Goal: Navigation & Orientation: Understand site structure

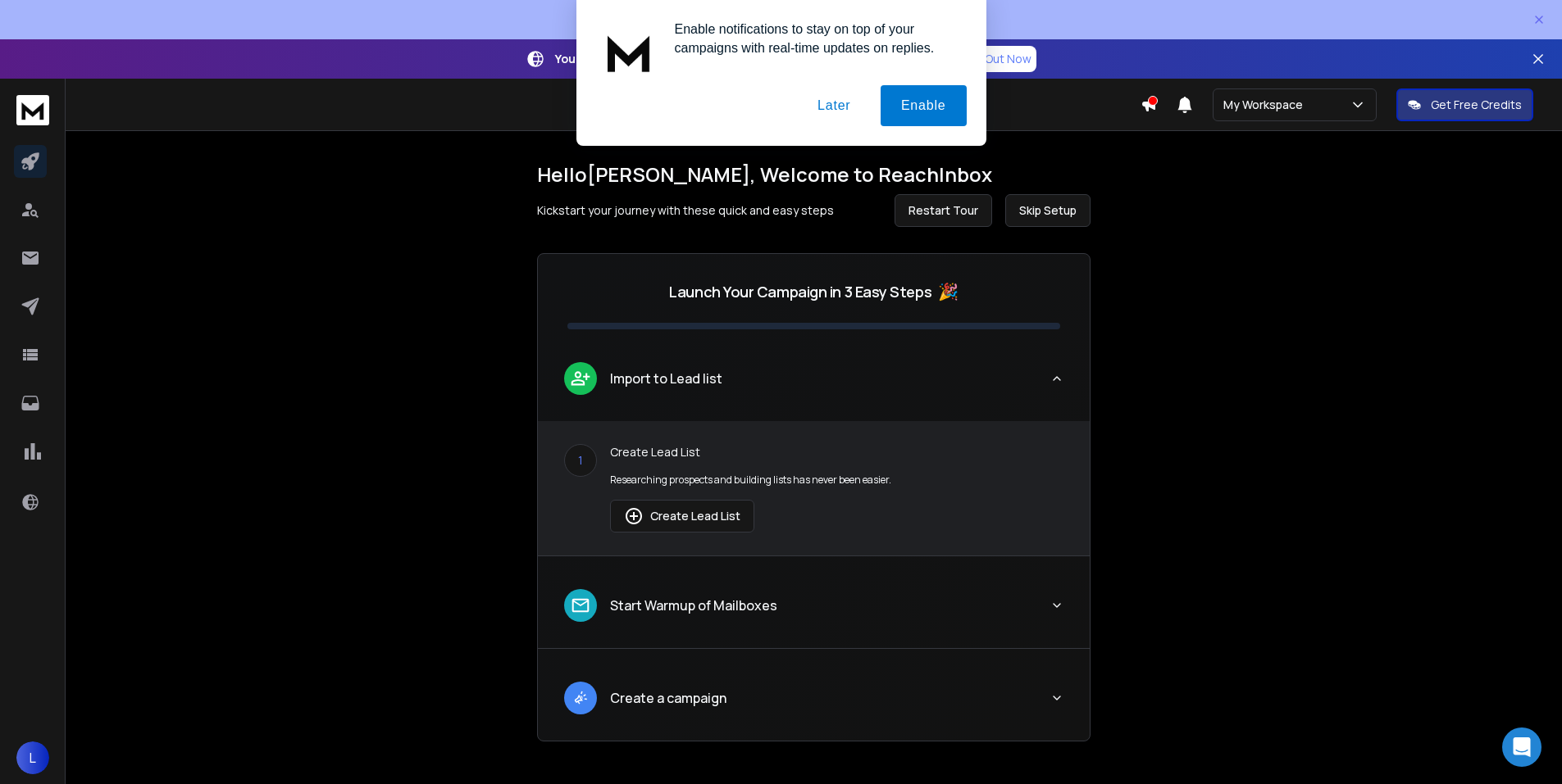
scroll to position [6, 0]
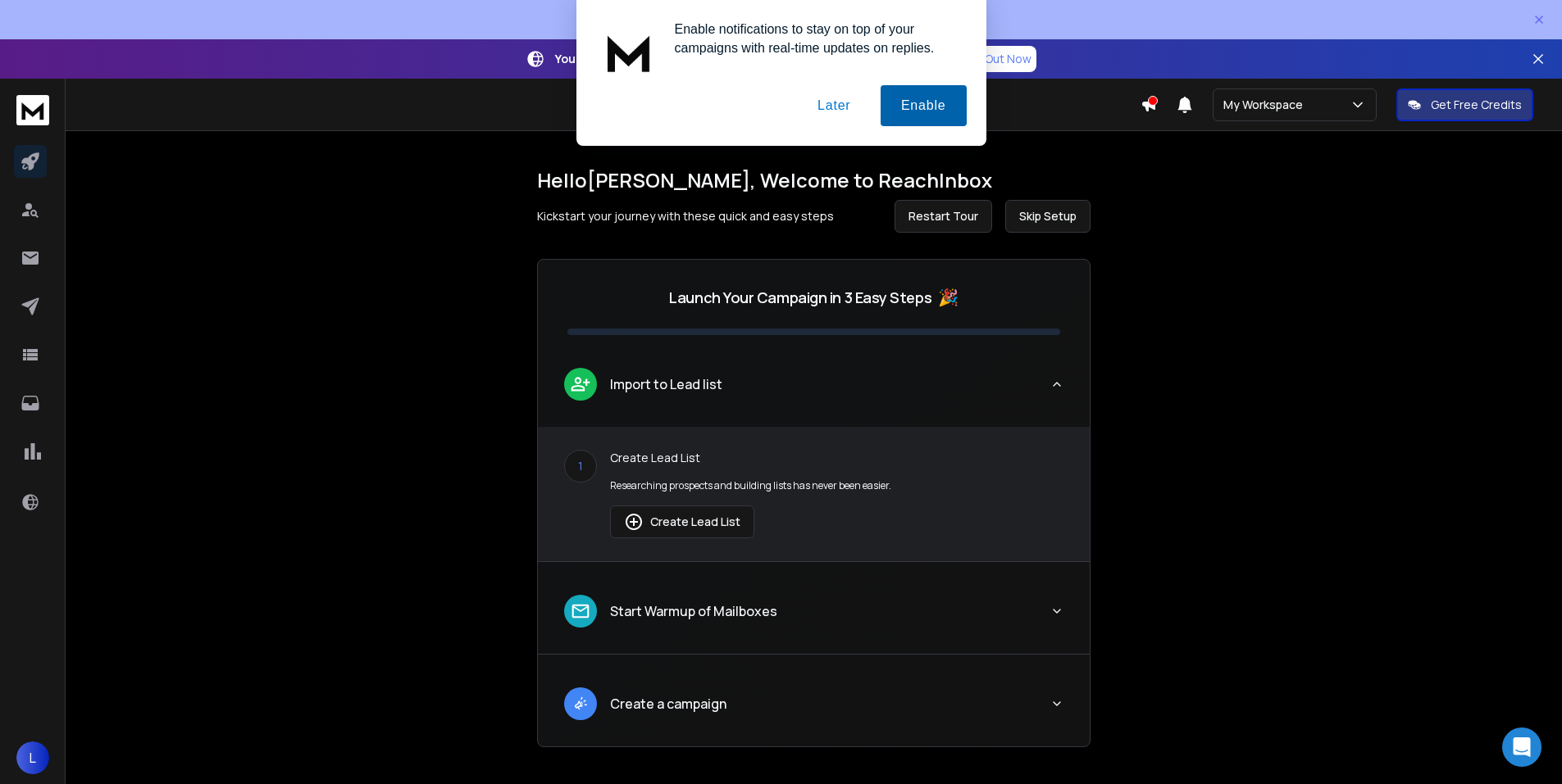
click at [928, 106] on button "Enable" at bounding box center [923, 106] width 86 height 41
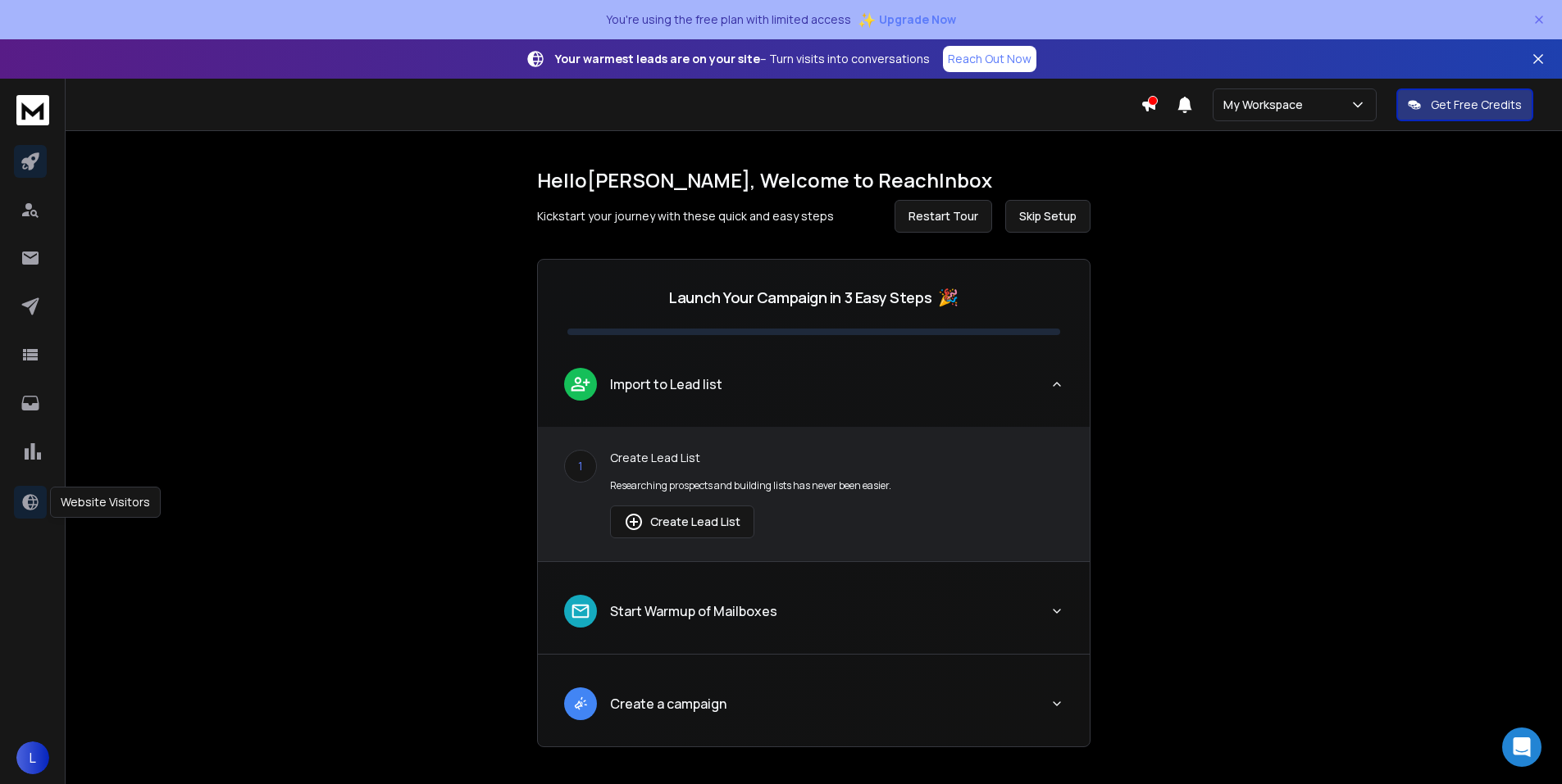
click at [27, 507] on icon at bounding box center [31, 503] width 17 height 17
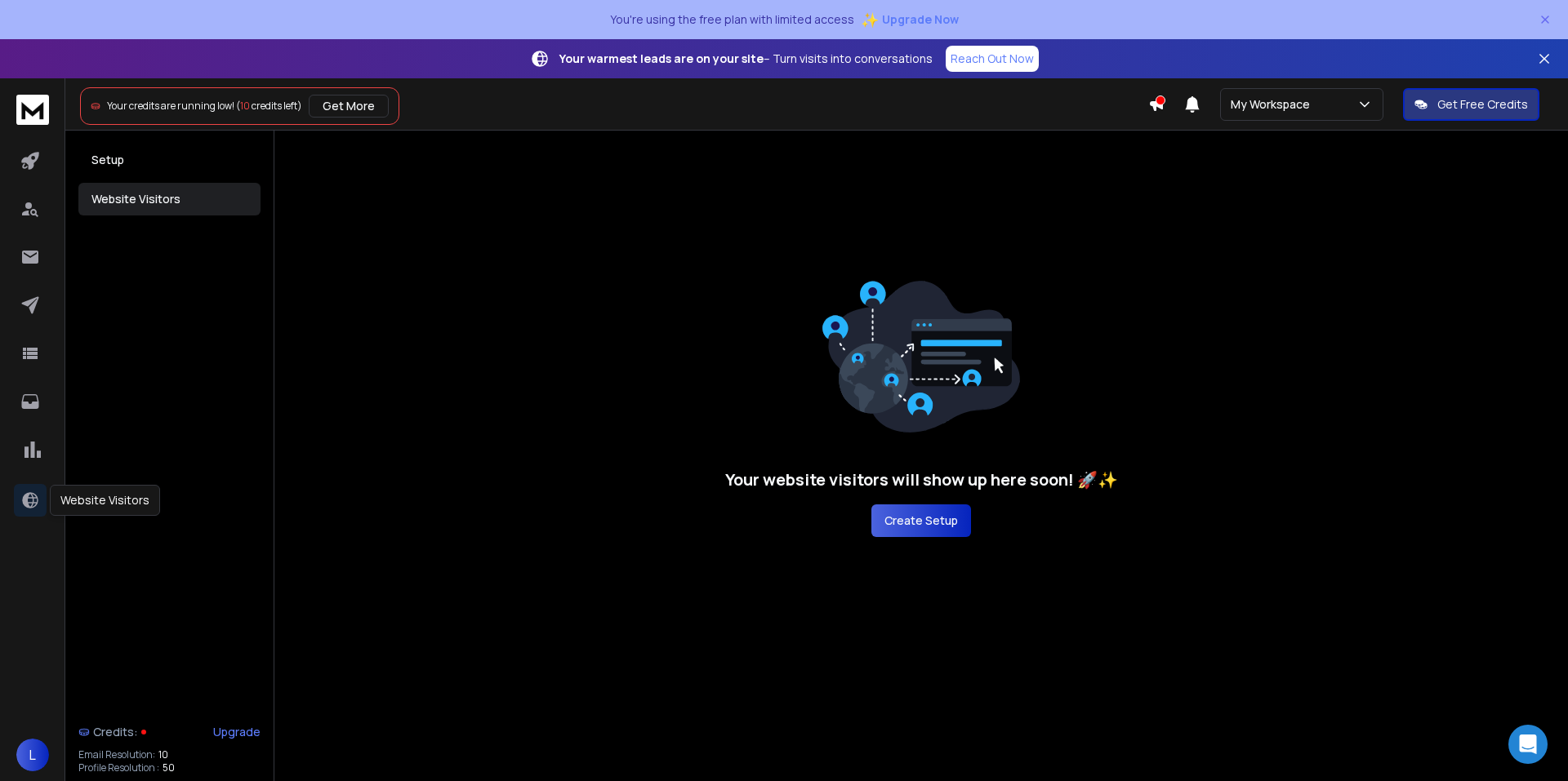
click at [27, 505] on icon at bounding box center [31, 501] width 17 height 17
click at [26, 446] on icon at bounding box center [32, 450] width 25 height 25
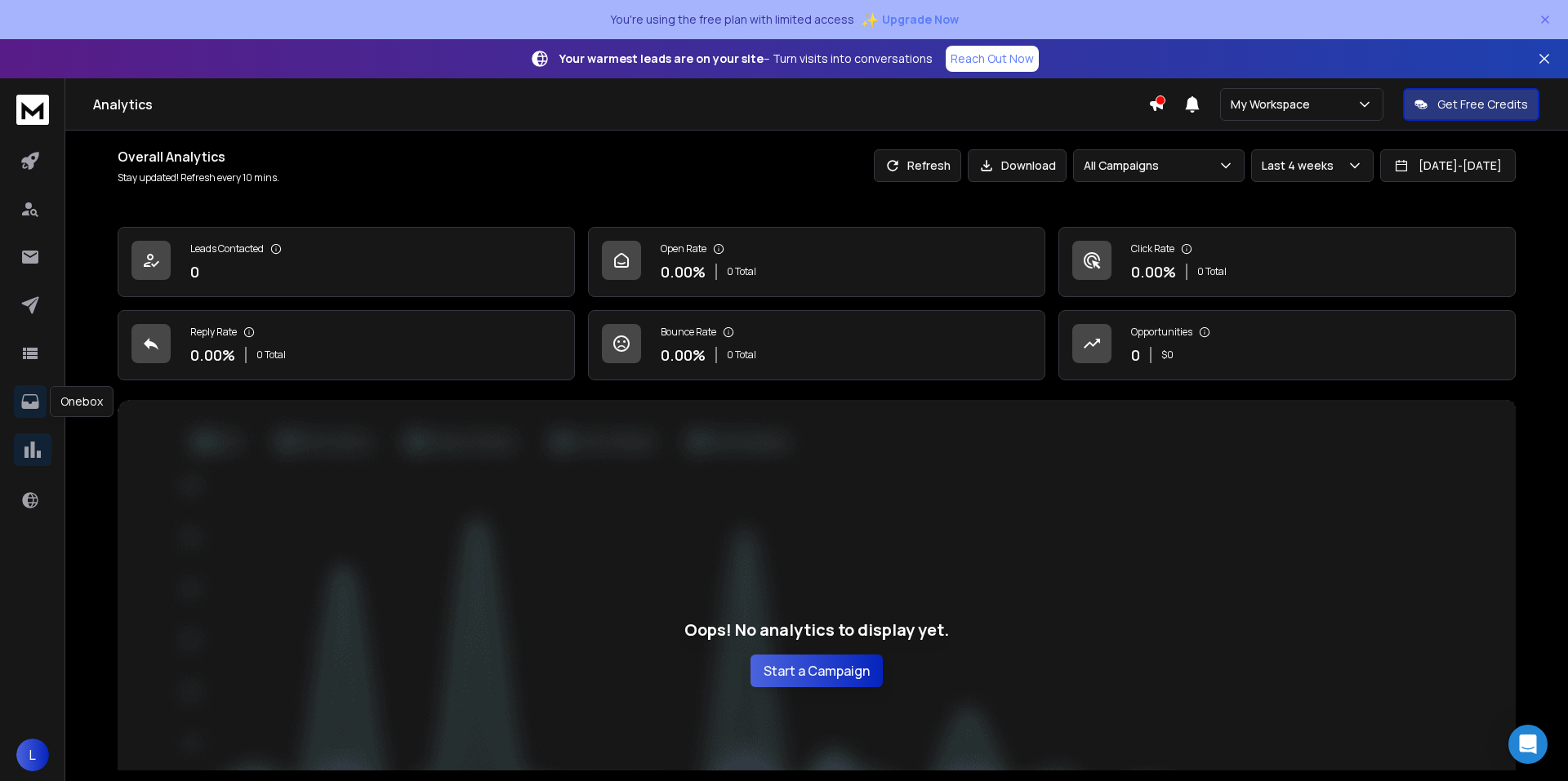
click at [32, 393] on icon at bounding box center [30, 401] width 19 height 19
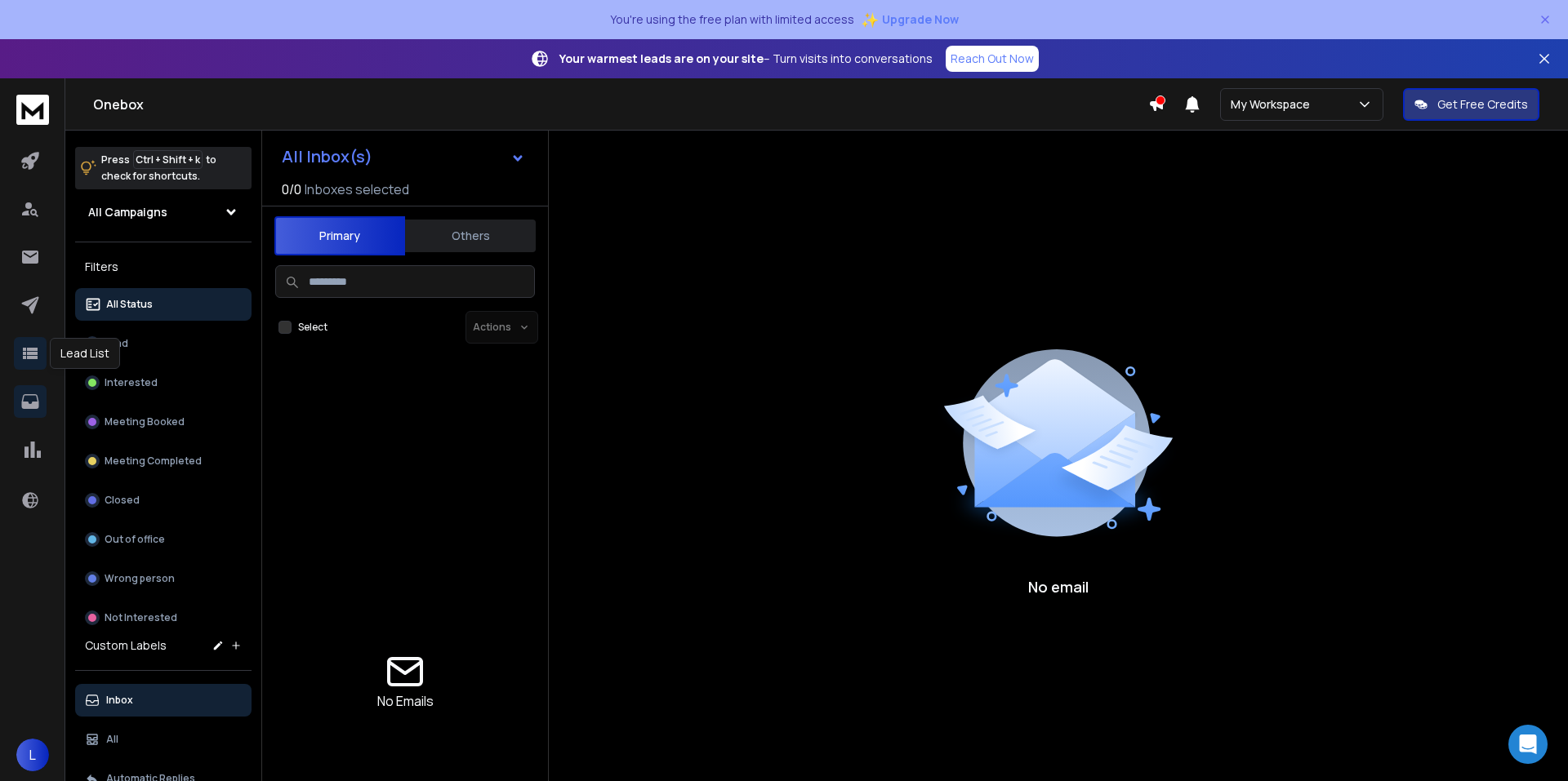
click at [23, 355] on icon at bounding box center [30, 353] width 19 height 19
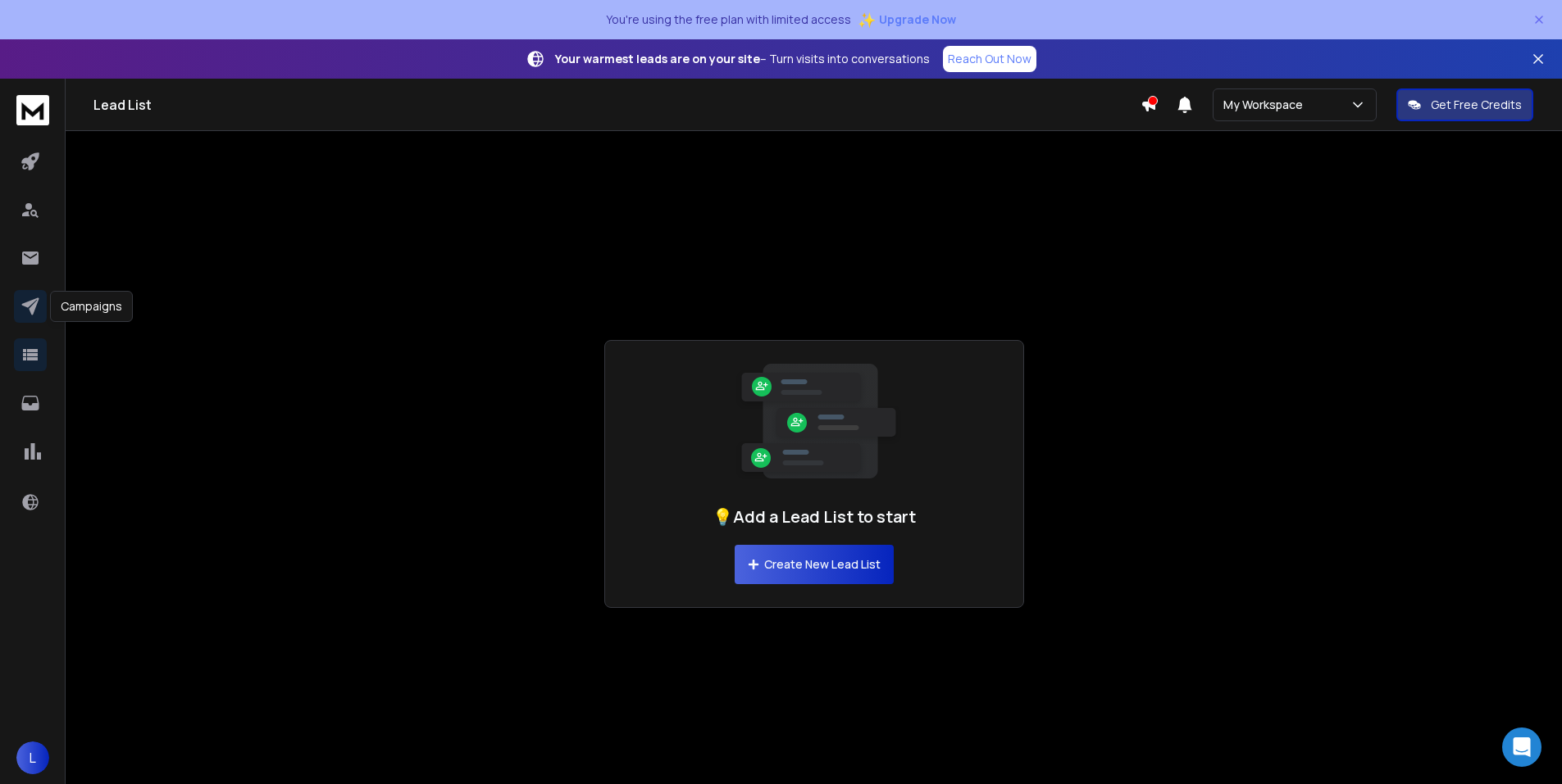
click at [29, 311] on icon at bounding box center [30, 306] width 19 height 19
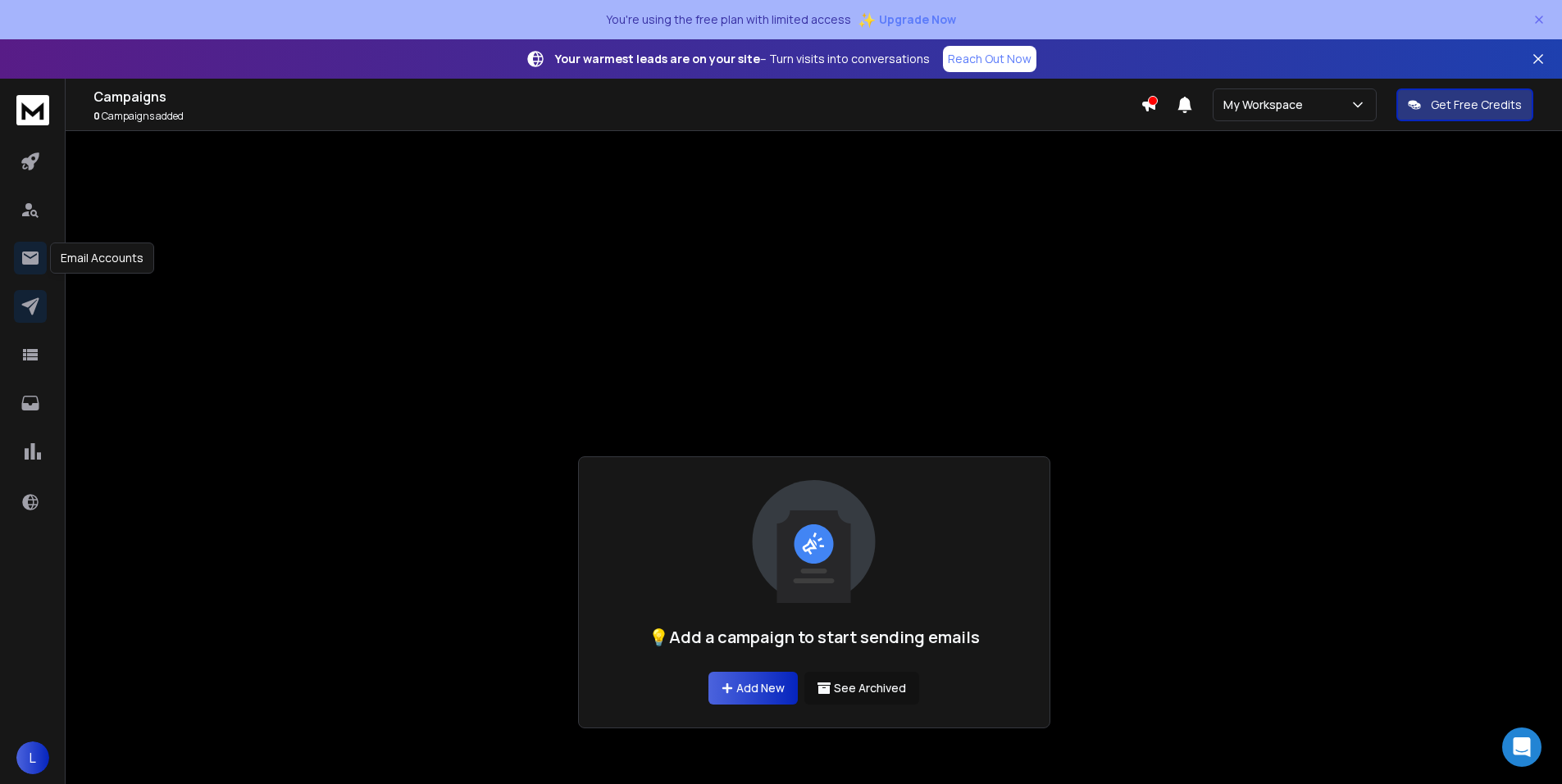
click at [28, 262] on icon at bounding box center [31, 258] width 17 height 13
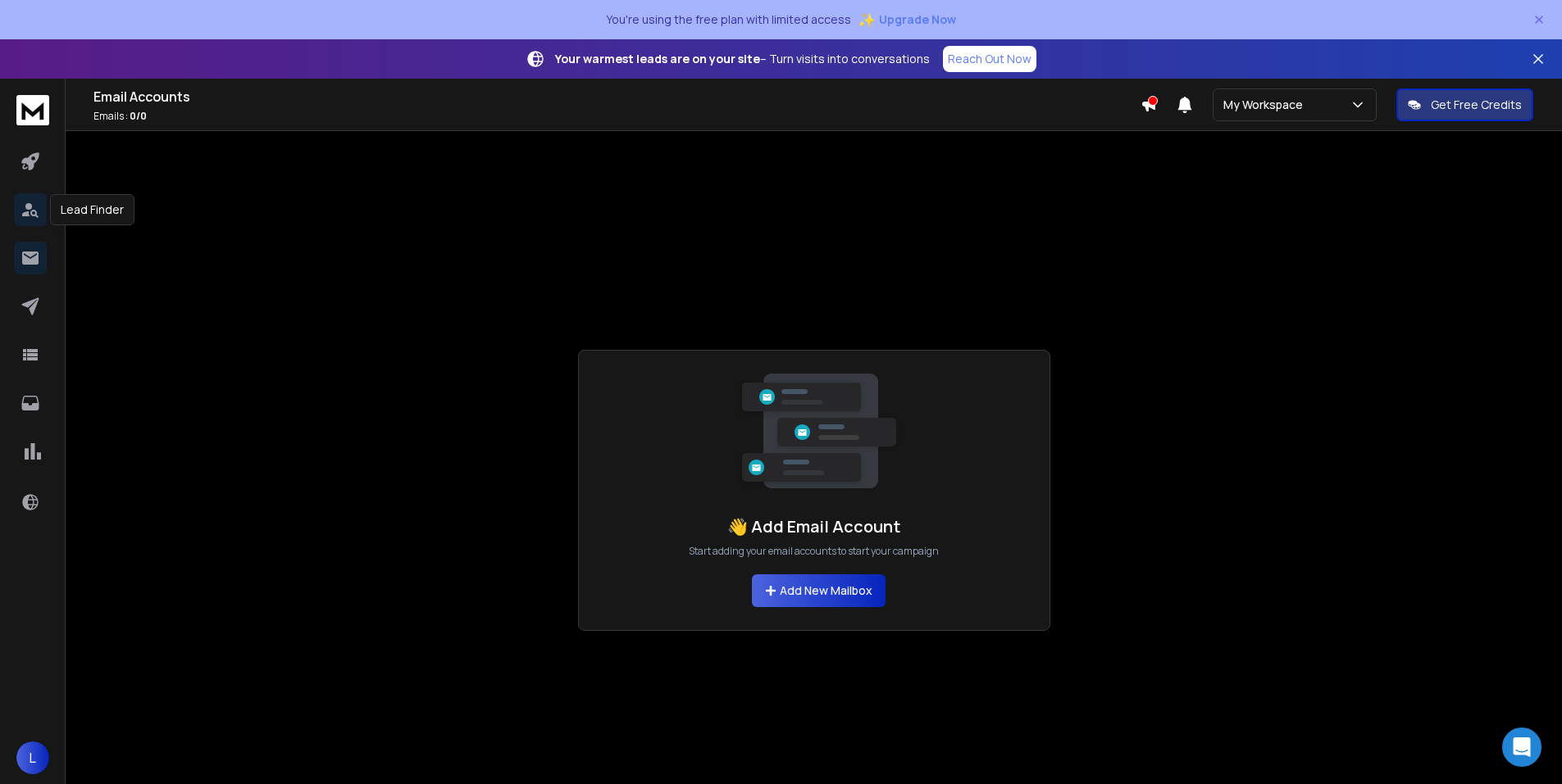
click at [34, 211] on icon at bounding box center [31, 213] width 17 height 8
